Goal: Task Accomplishment & Management: Manage account settings

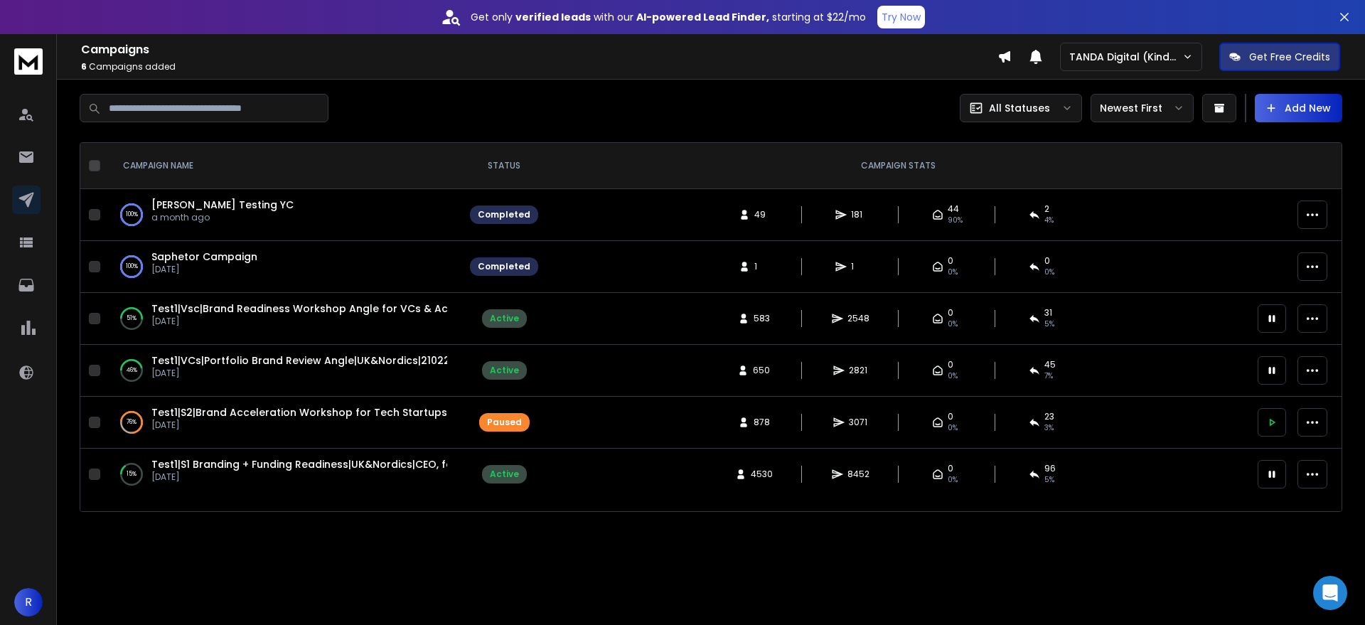
click at [1126, 48] on button "TANDA Digital (Kind Studio)" at bounding box center [1131, 57] width 142 height 28
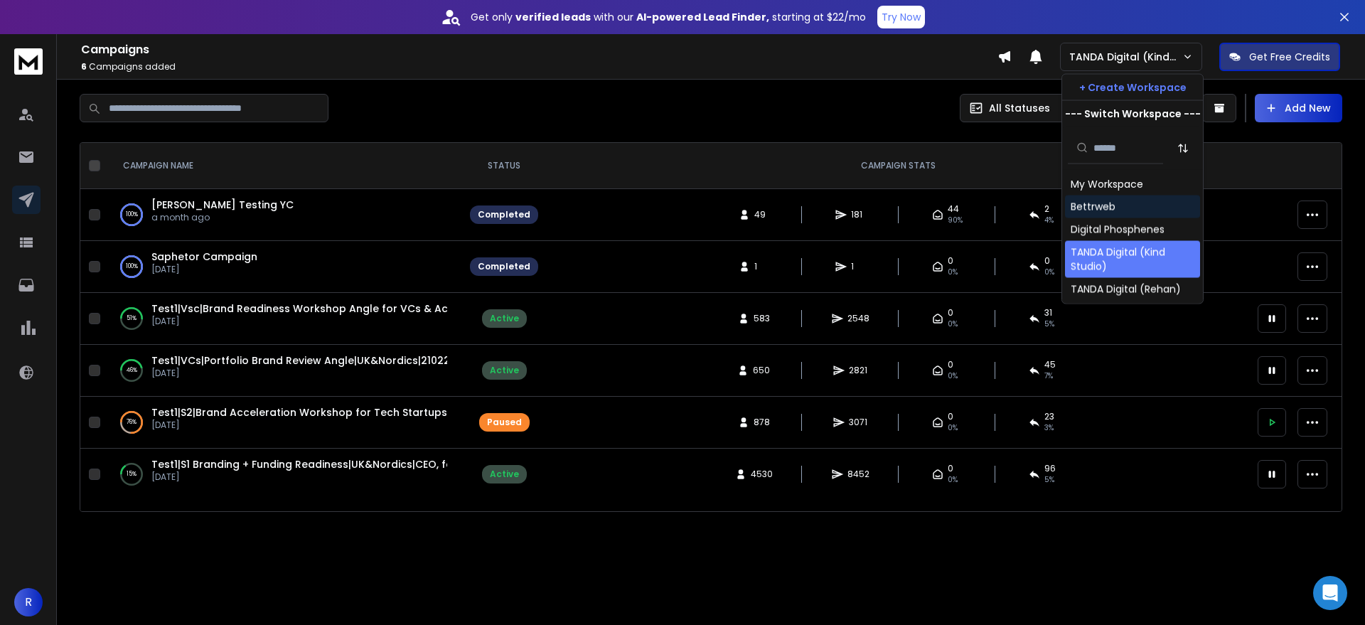
click at [1121, 207] on div "Bettrweb" at bounding box center [1132, 206] width 135 height 23
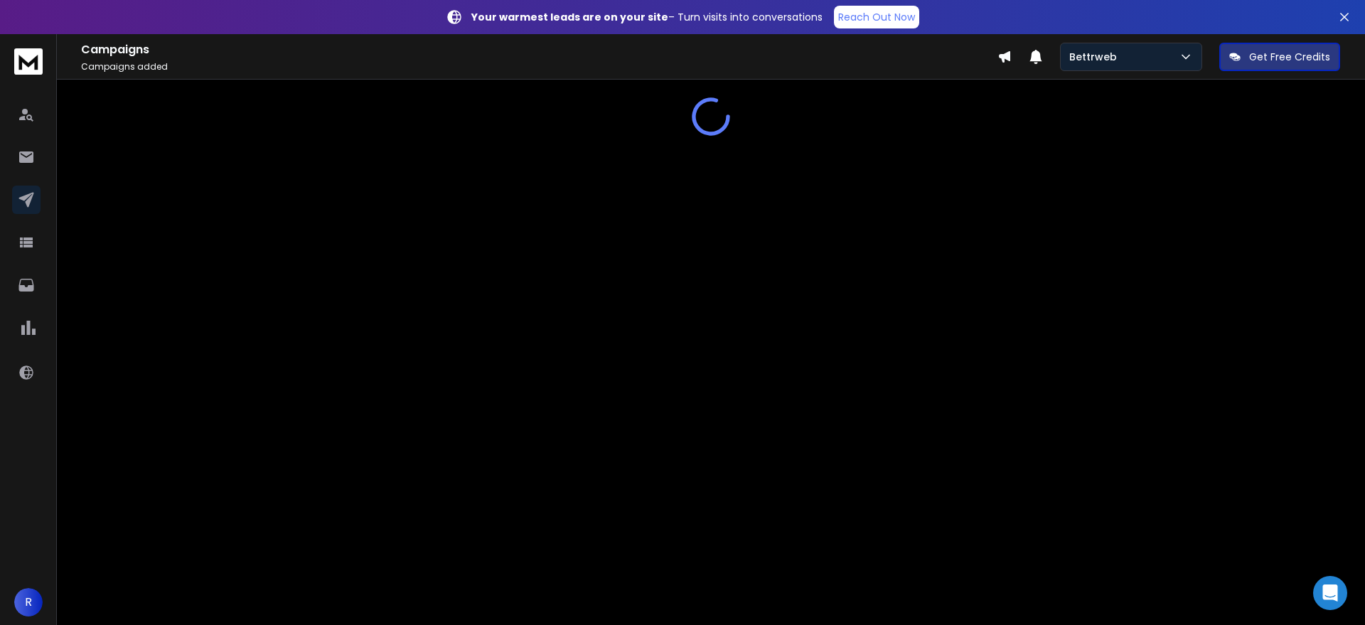
click at [1122, 54] on div "Bettrweb" at bounding box center [1131, 57] width 124 height 14
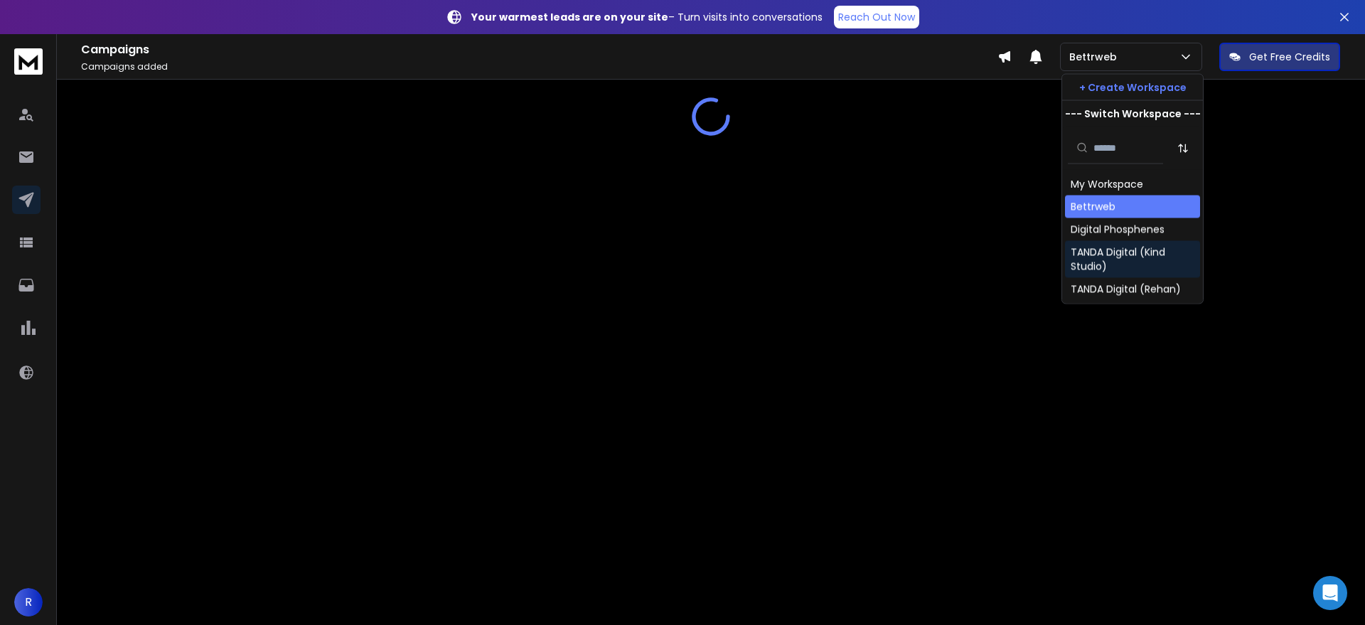
click at [1122, 257] on div "TANDA Digital (Kind Studio)" at bounding box center [1133, 259] width 124 height 28
